Goal: Information Seeking & Learning: Check status

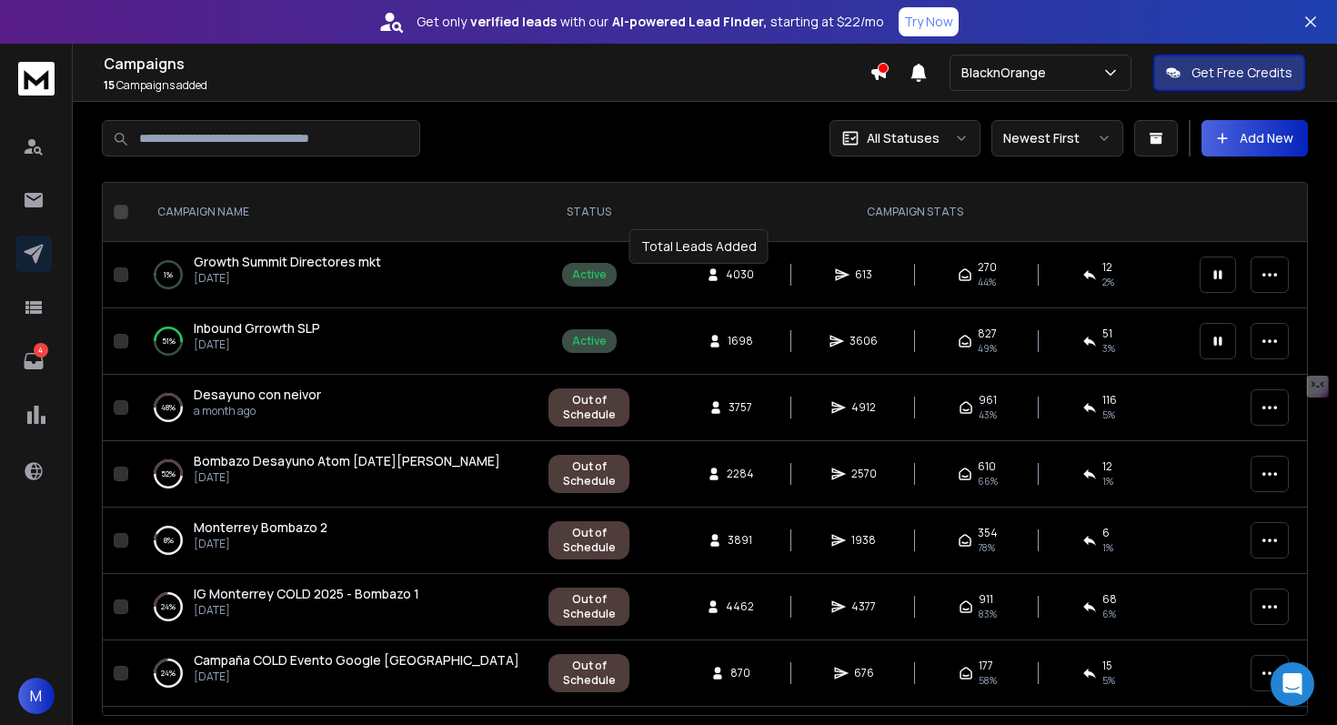
click at [702, 276] on div "4030" at bounding box center [729, 274] width 55 height 15
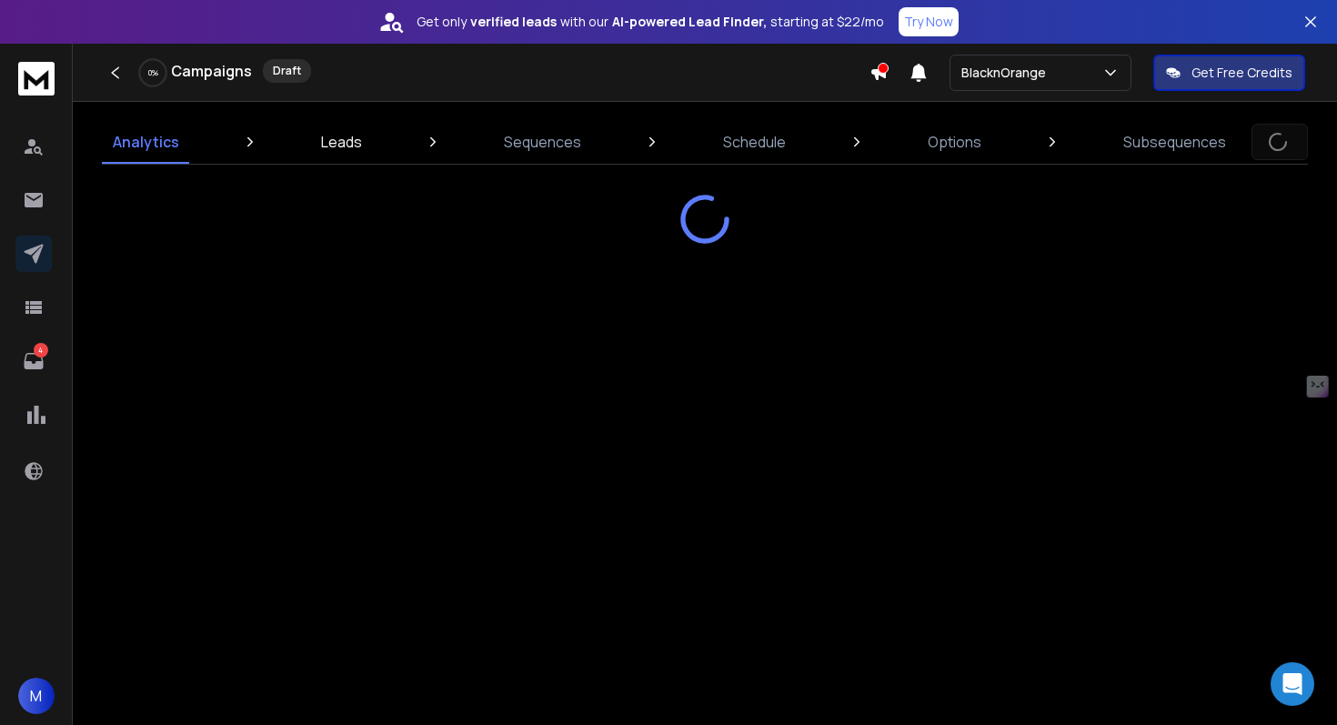
click at [334, 152] on p "Leads" at bounding box center [341, 142] width 41 height 22
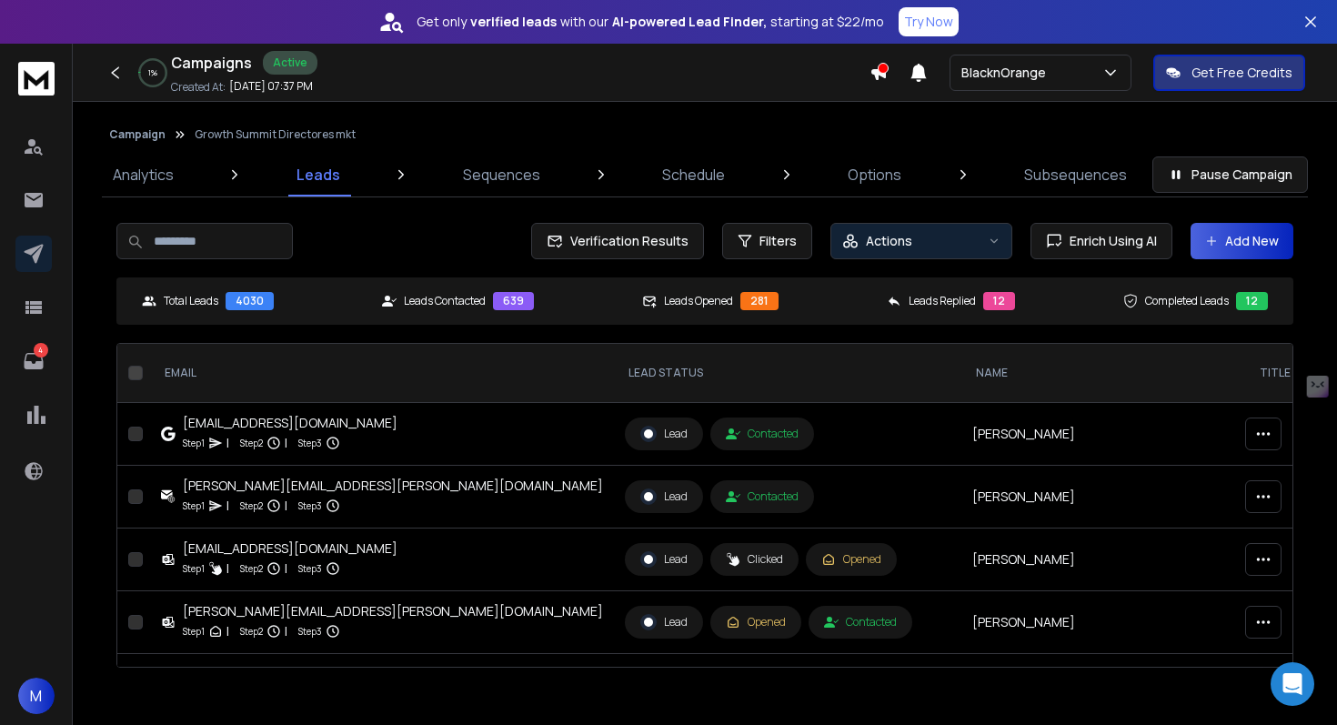
click at [973, 235] on div "Actions" at bounding box center [911, 241] width 138 height 18
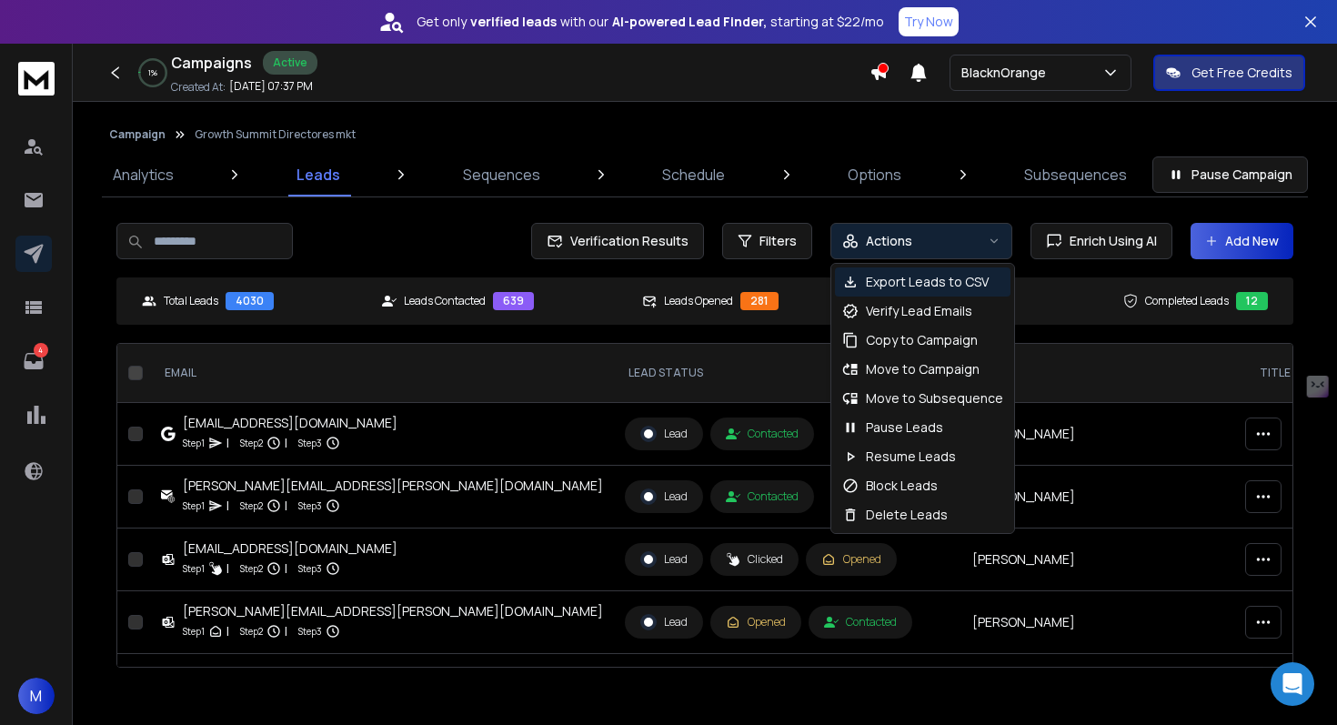
click at [955, 236] on div "Actions" at bounding box center [911, 241] width 138 height 18
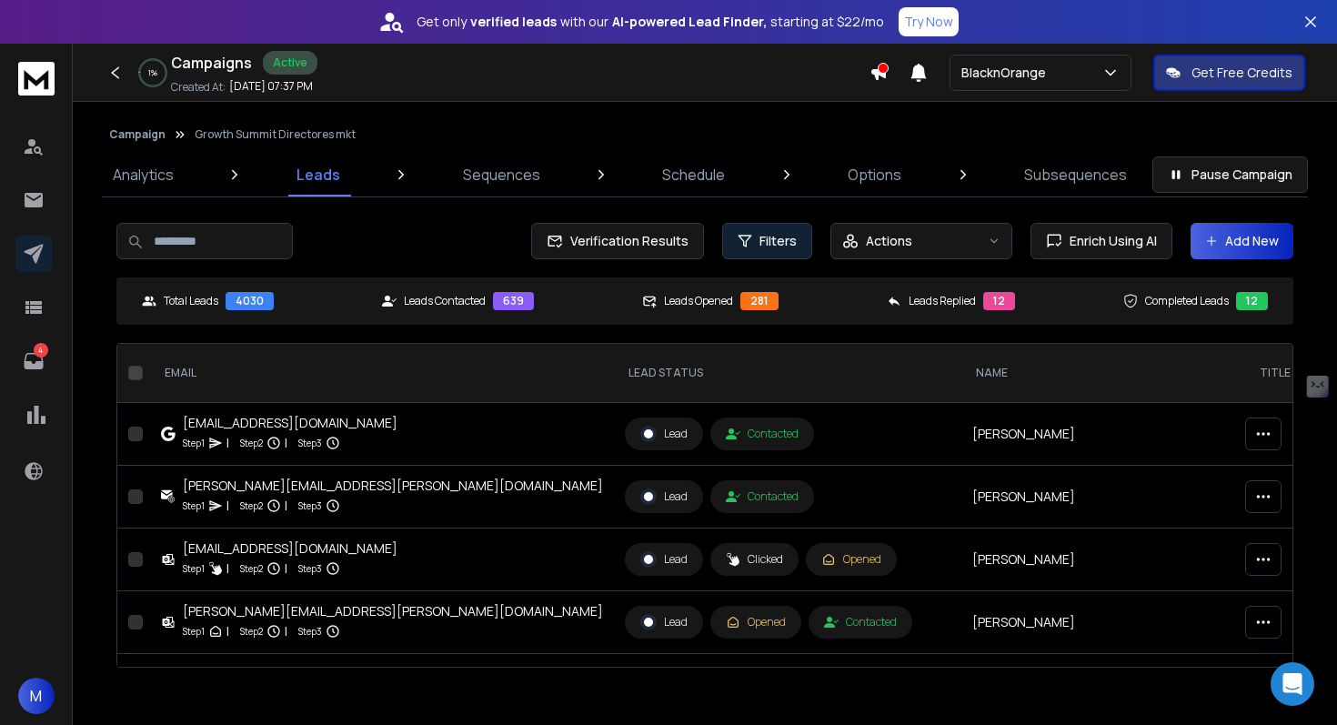
click at [769, 241] on span "Filters" at bounding box center [777, 241] width 37 height 18
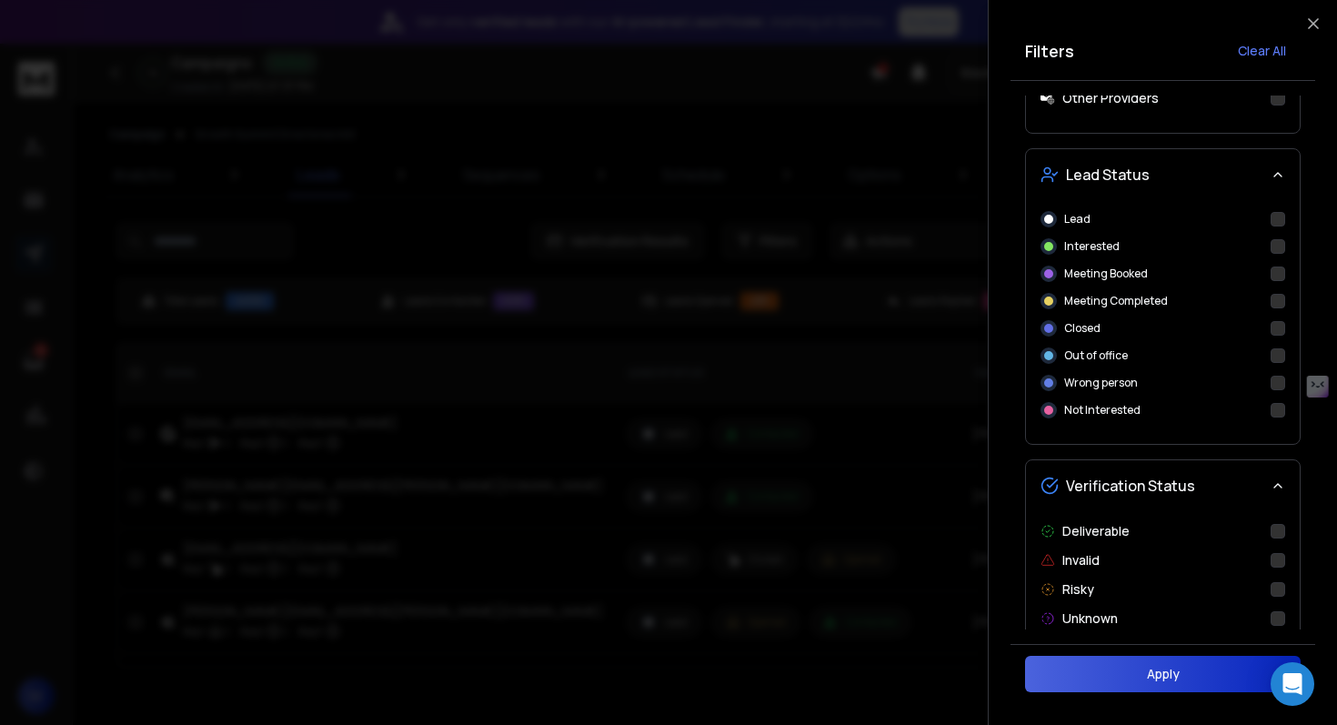
scroll to position [818, 0]
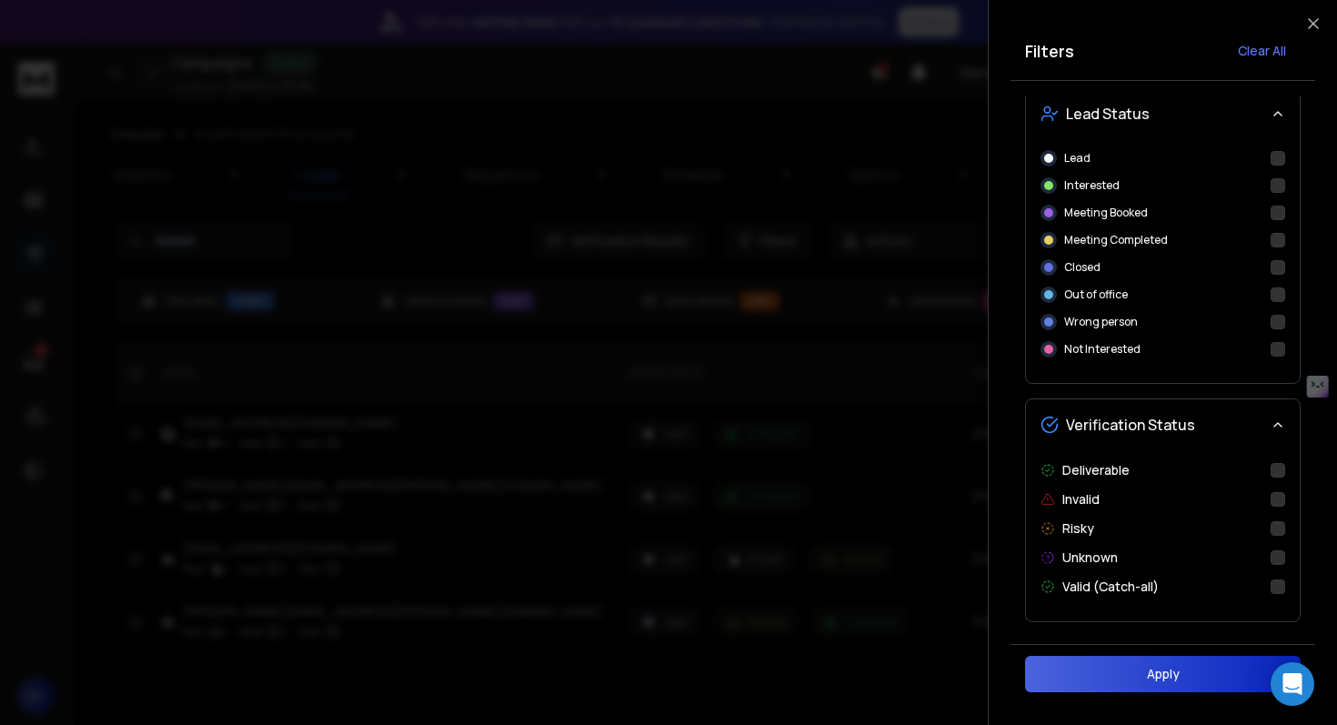
click at [902, 273] on div at bounding box center [668, 362] width 1337 height 725
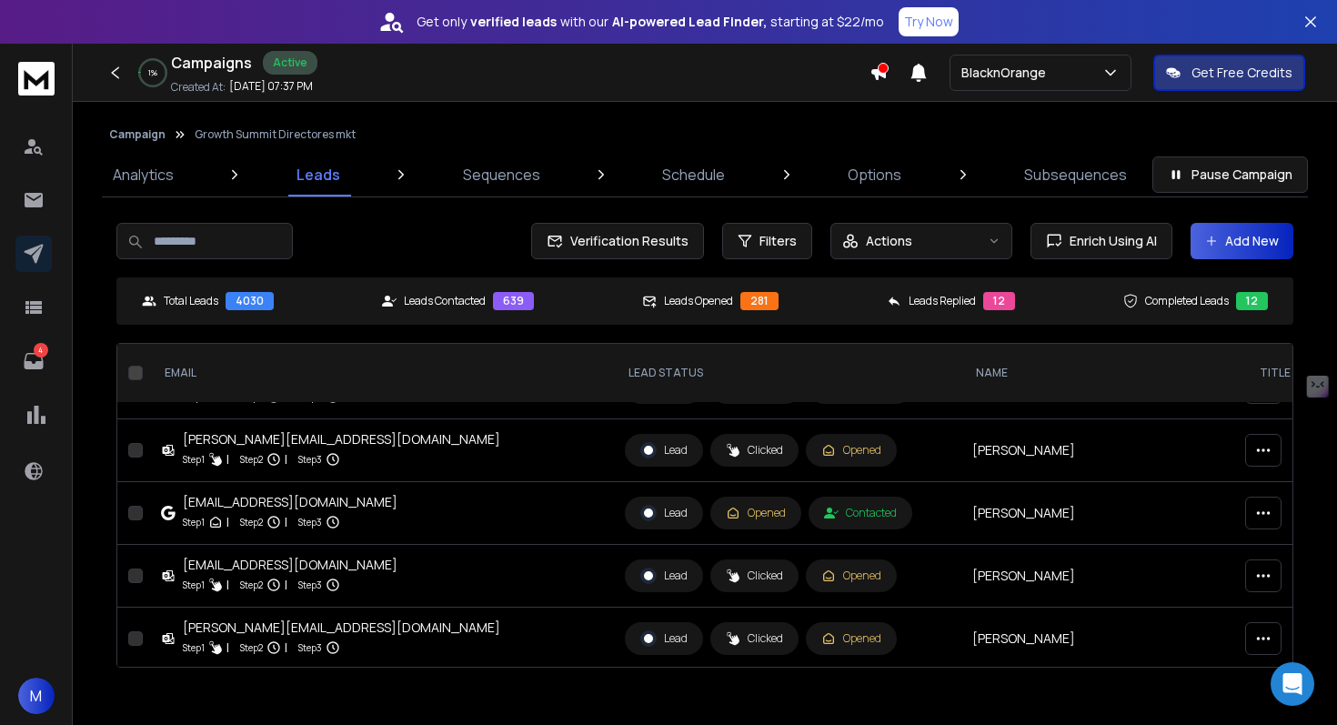
scroll to position [0, 0]
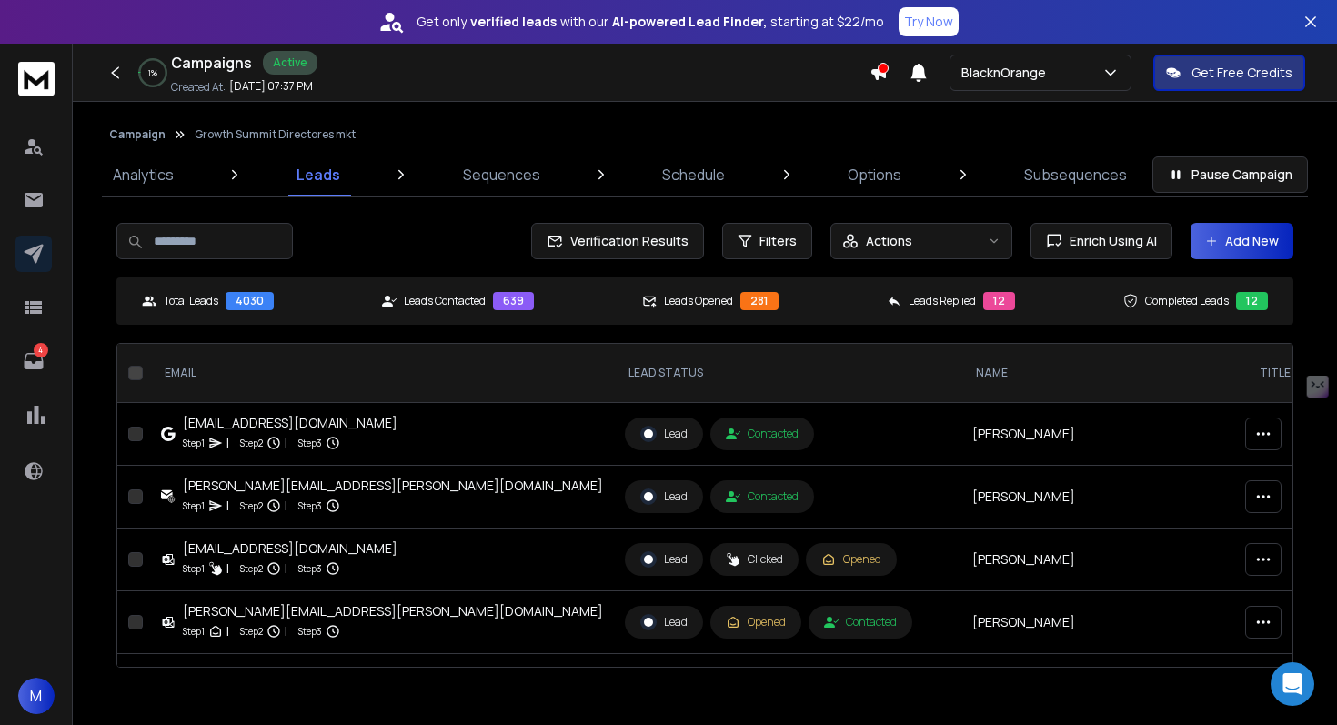
click at [195, 310] on div "Total Leads 4030 Leads Contacted 639 Leads Opened 281 Leads Replied 12 Complete…" at bounding box center [704, 300] width 1177 height 47
click at [206, 297] on p "Total Leads" at bounding box center [191, 301] width 55 height 15
click at [133, 173] on p "Analytics" at bounding box center [143, 175] width 61 height 22
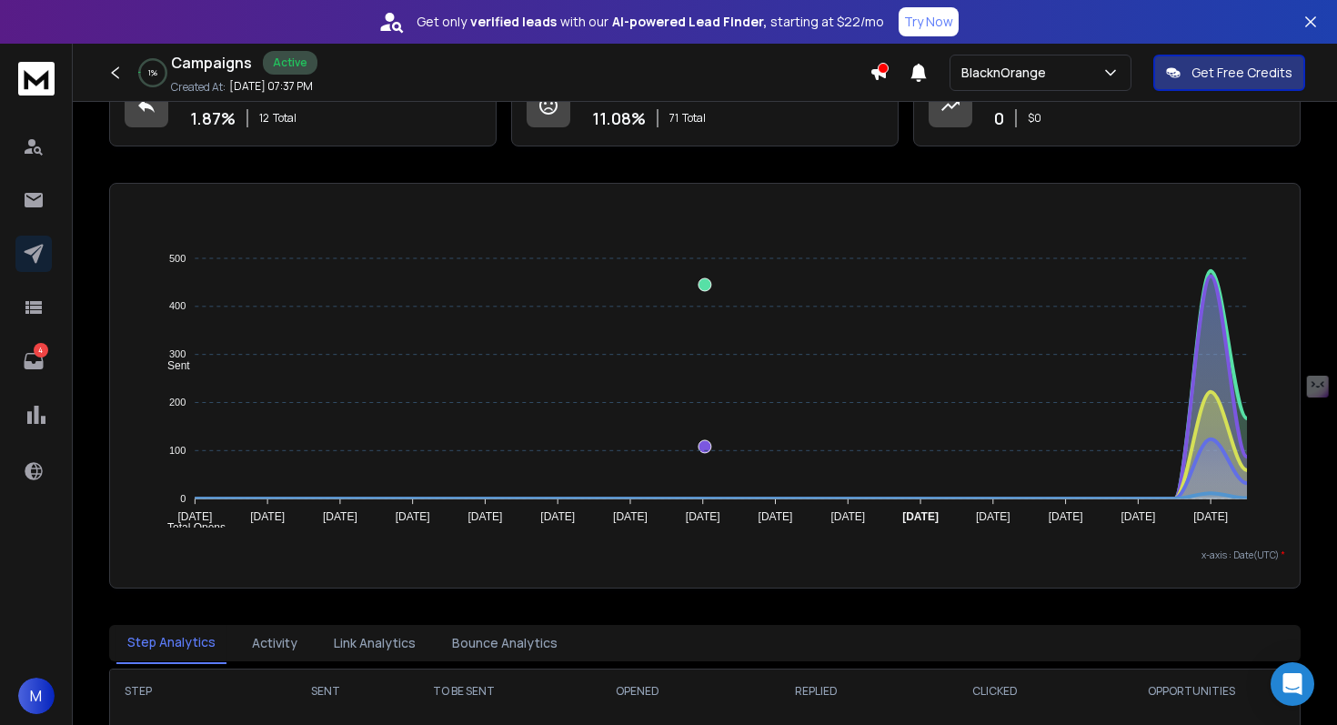
scroll to position [322, 0]
click at [34, 355] on icon at bounding box center [34, 361] width 22 height 22
